Goal: Information Seeking & Learning: Check status

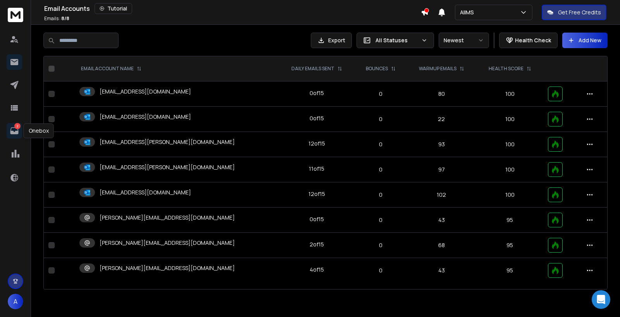
click at [10, 123] on link "2" at bounding box center [15, 131] width 16 height 16
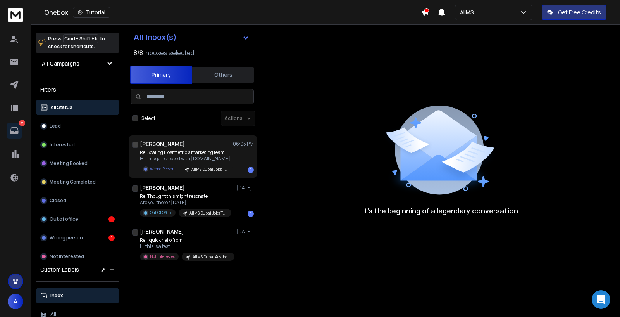
click at [202, 154] on p "Re: Scaling Hostmetric's marketing team" at bounding box center [186, 152] width 93 height 6
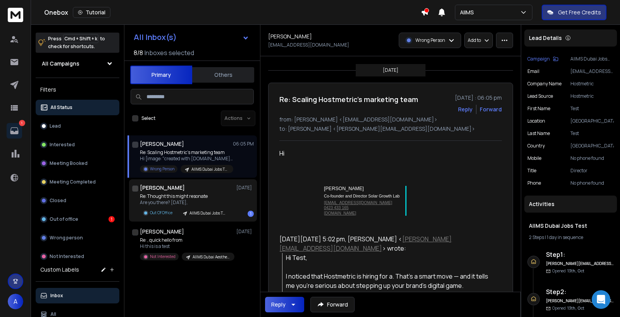
click at [213, 187] on div "[PERSON_NAME] [DATE]" at bounding box center [197, 188] width 114 height 8
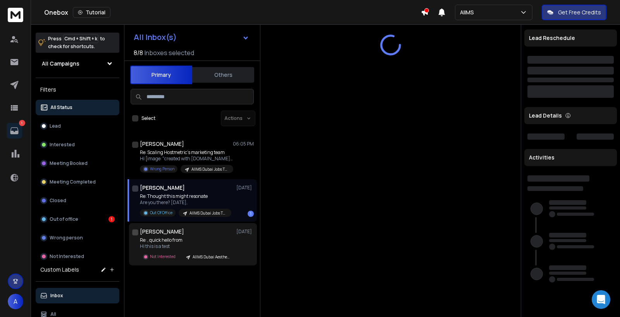
click at [204, 230] on div "[PERSON_NAME] [DATE]" at bounding box center [197, 232] width 114 height 8
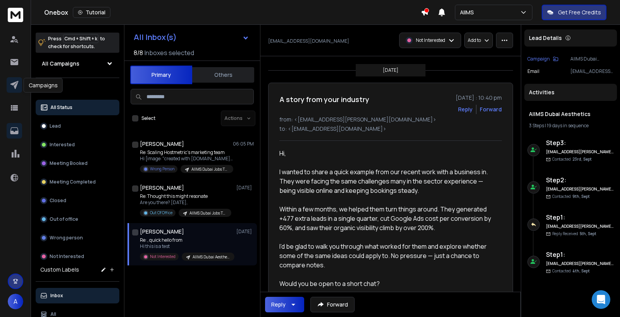
click at [17, 89] on icon at bounding box center [14, 84] width 9 height 9
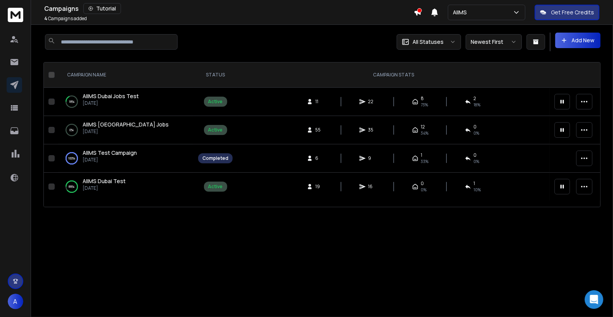
click at [110, 122] on span "AIIMS [GEOGRAPHIC_DATA] Jobs" at bounding box center [126, 124] width 86 height 7
